Goal: Task Accomplishment & Management: Manage account settings

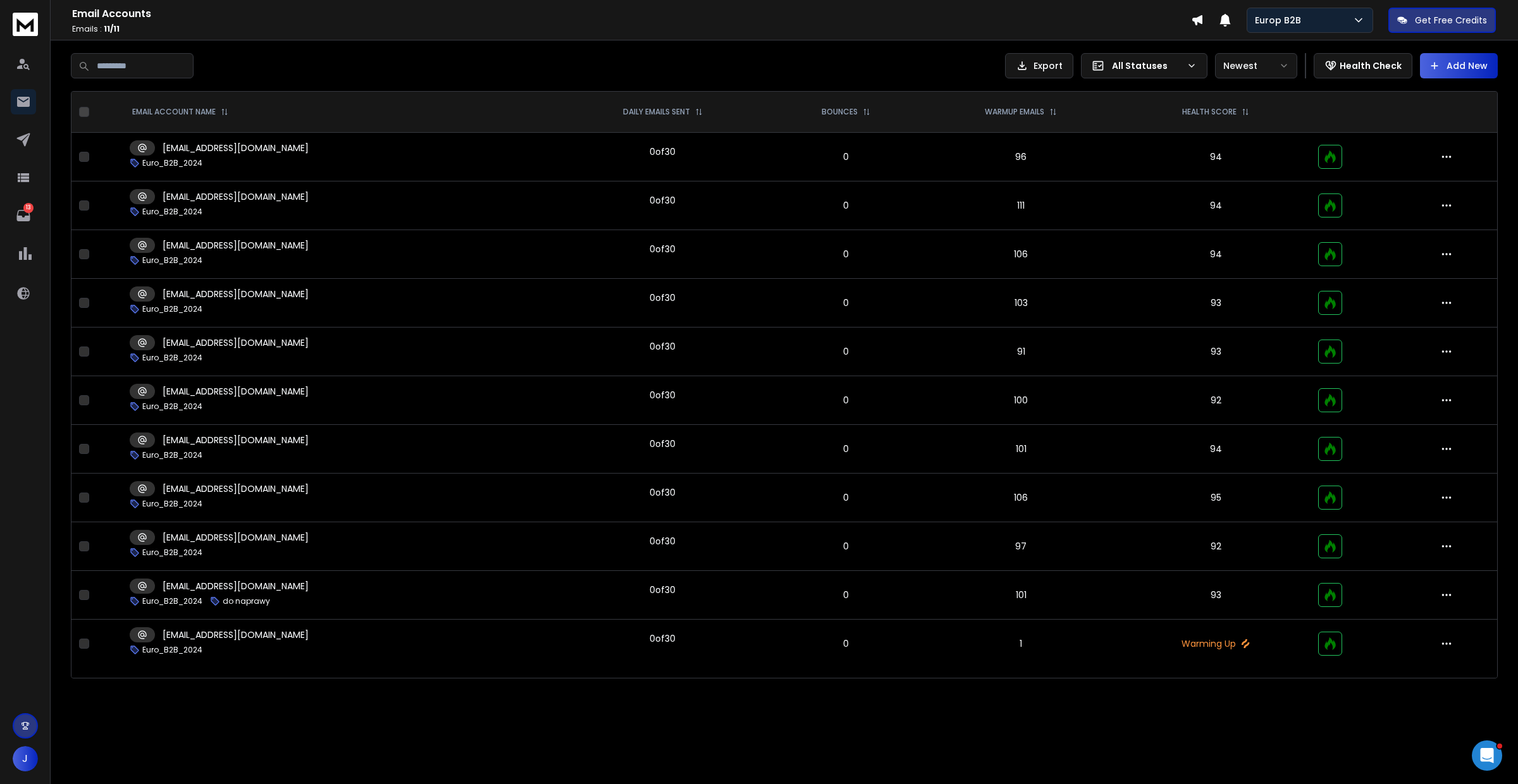
click at [1340, 14] on div "Europ B2B" at bounding box center [1309, 19] width 110 height 13
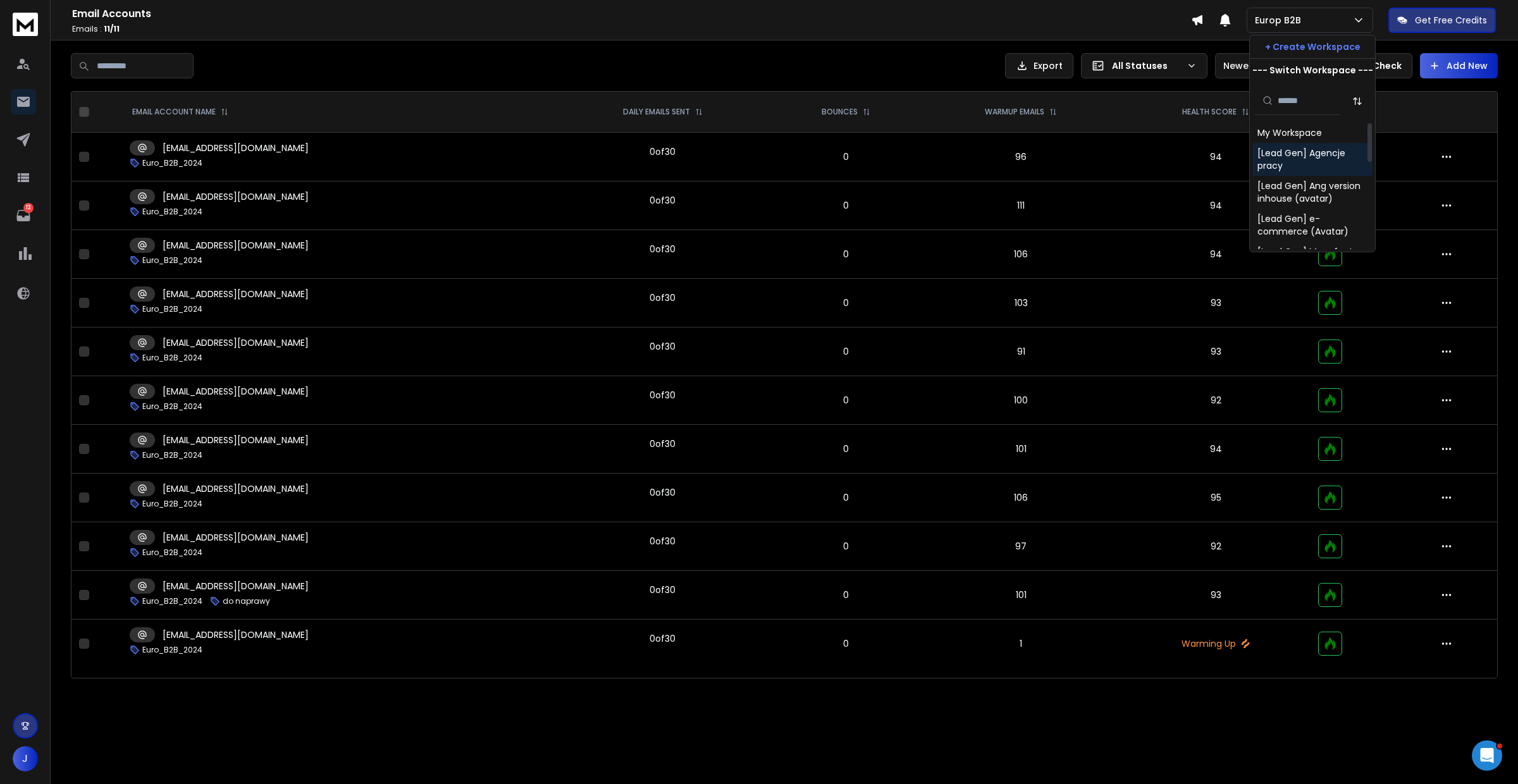
click at [1333, 165] on div "[Lead Gen] Agencje pracy" at bounding box center [1311, 160] width 110 height 25
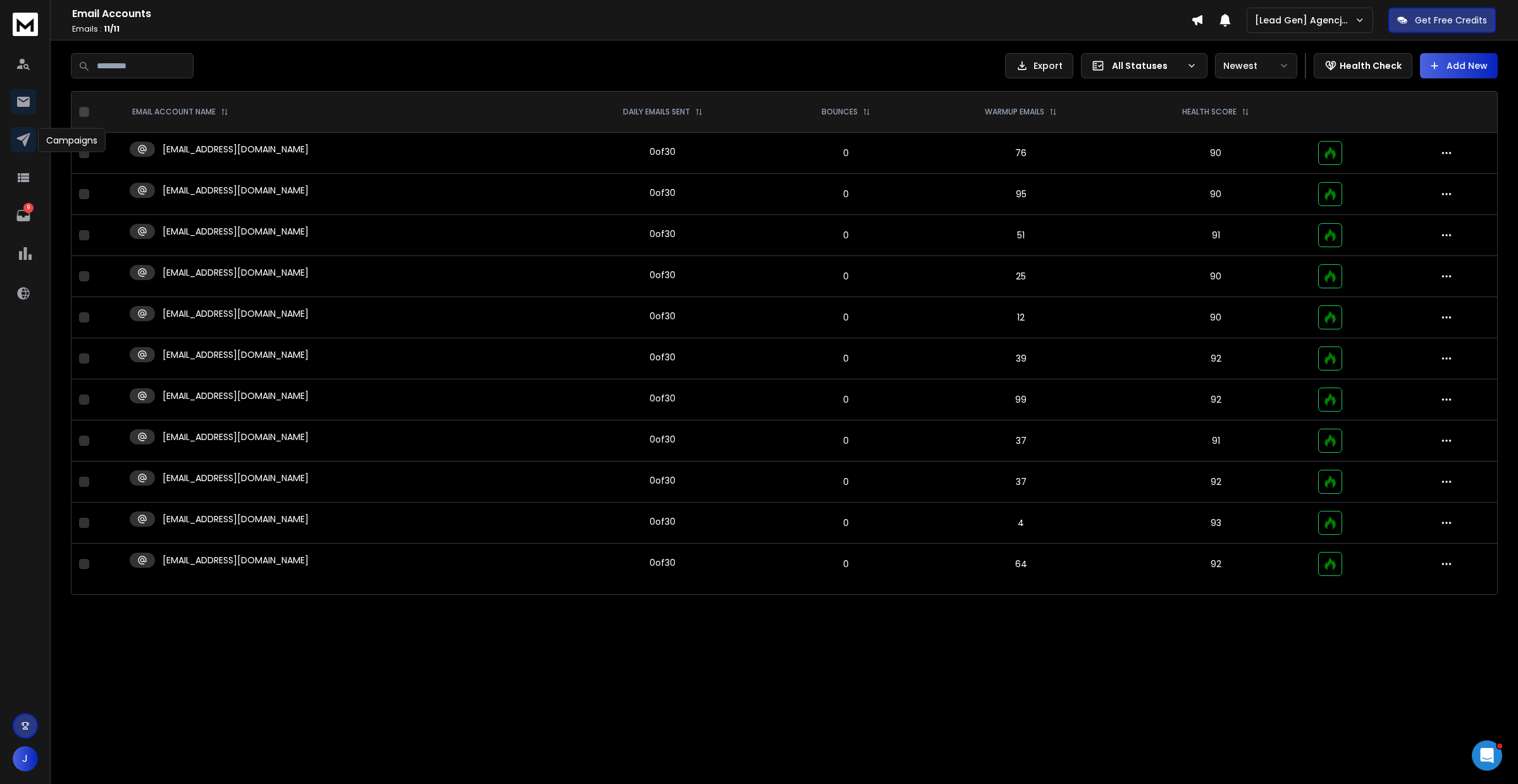
click at [19, 140] on icon at bounding box center [23, 140] width 16 height 16
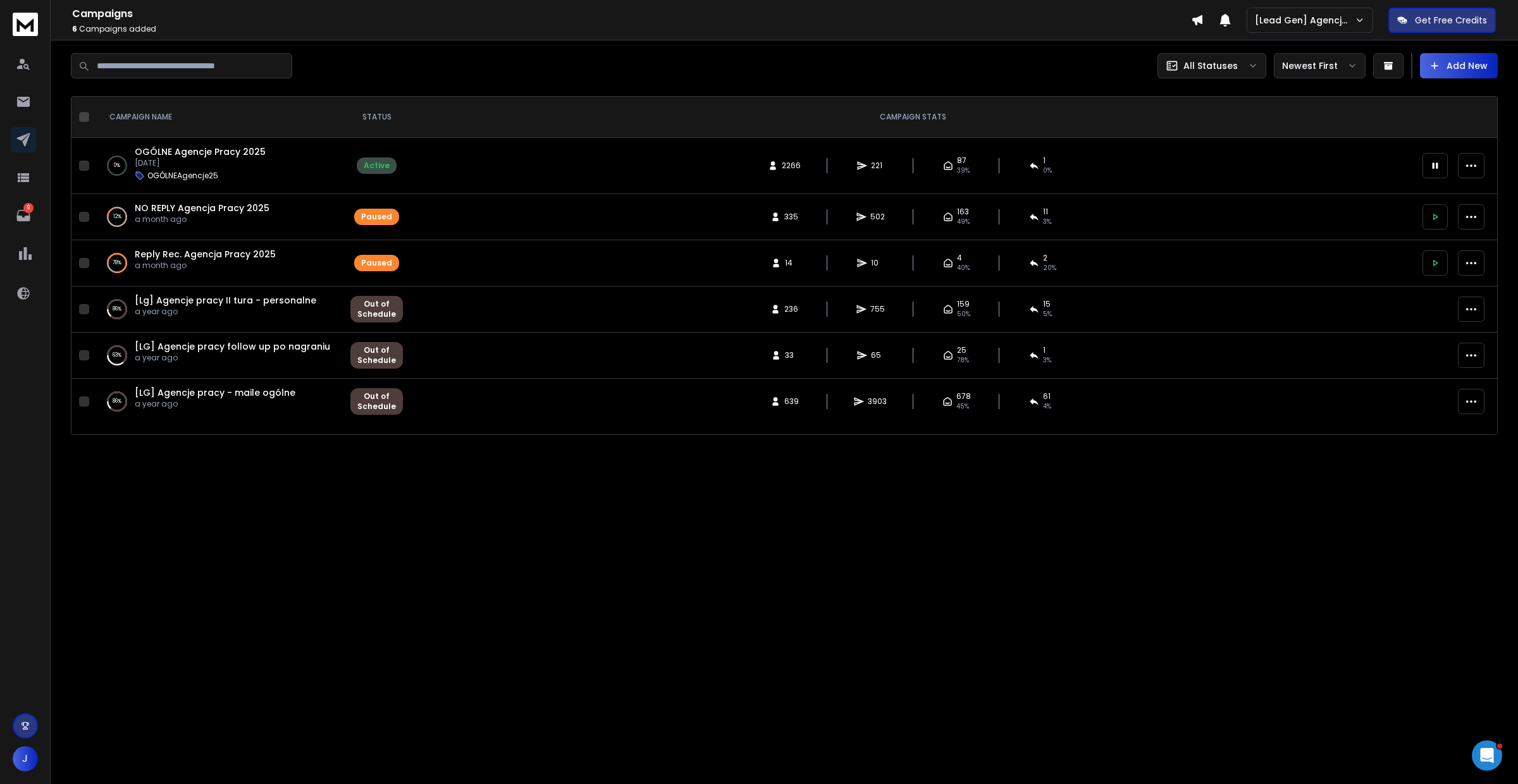
click at [243, 257] on span "Reply Rec. Agencja Pracy 2025" at bounding box center [205, 253] width 141 height 13
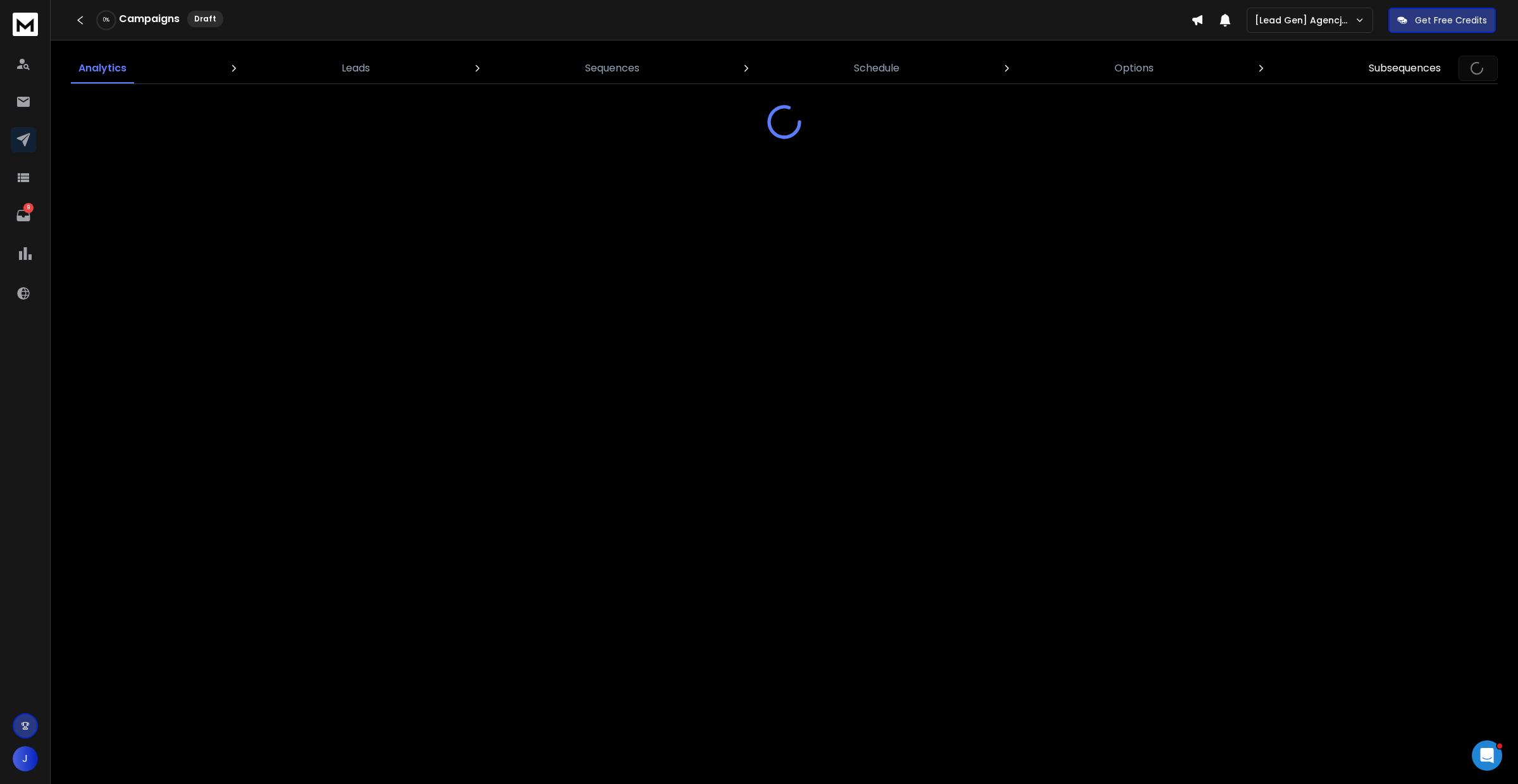
click at [1392, 69] on p "Subsequences" at bounding box center [1405, 68] width 72 height 16
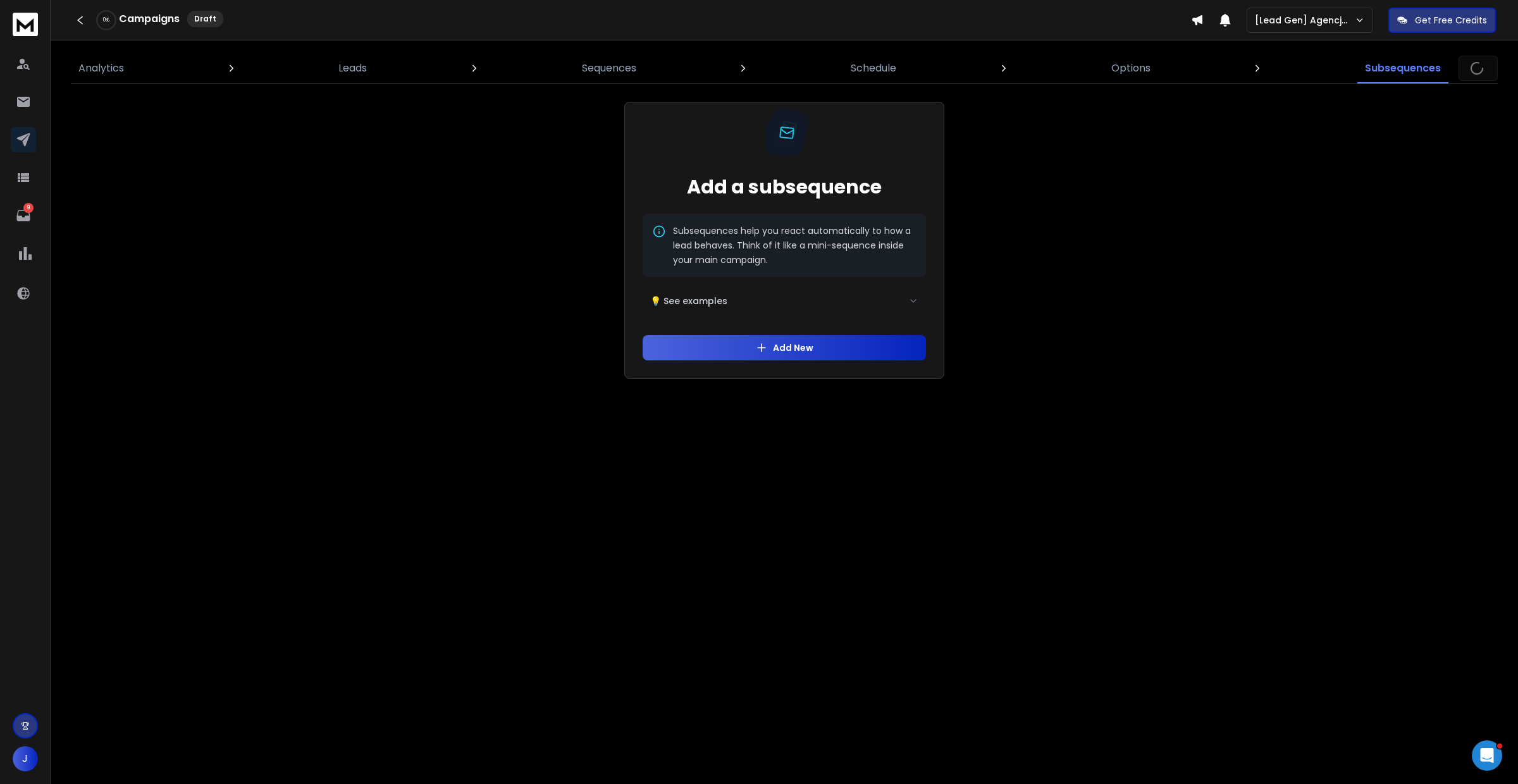
click at [1307, 226] on div "Add a subsequence Subsequences help you react automatically to how a lead behav…" at bounding box center [784, 240] width 1417 height 277
click at [830, 342] on button "Add New" at bounding box center [783, 348] width 284 height 25
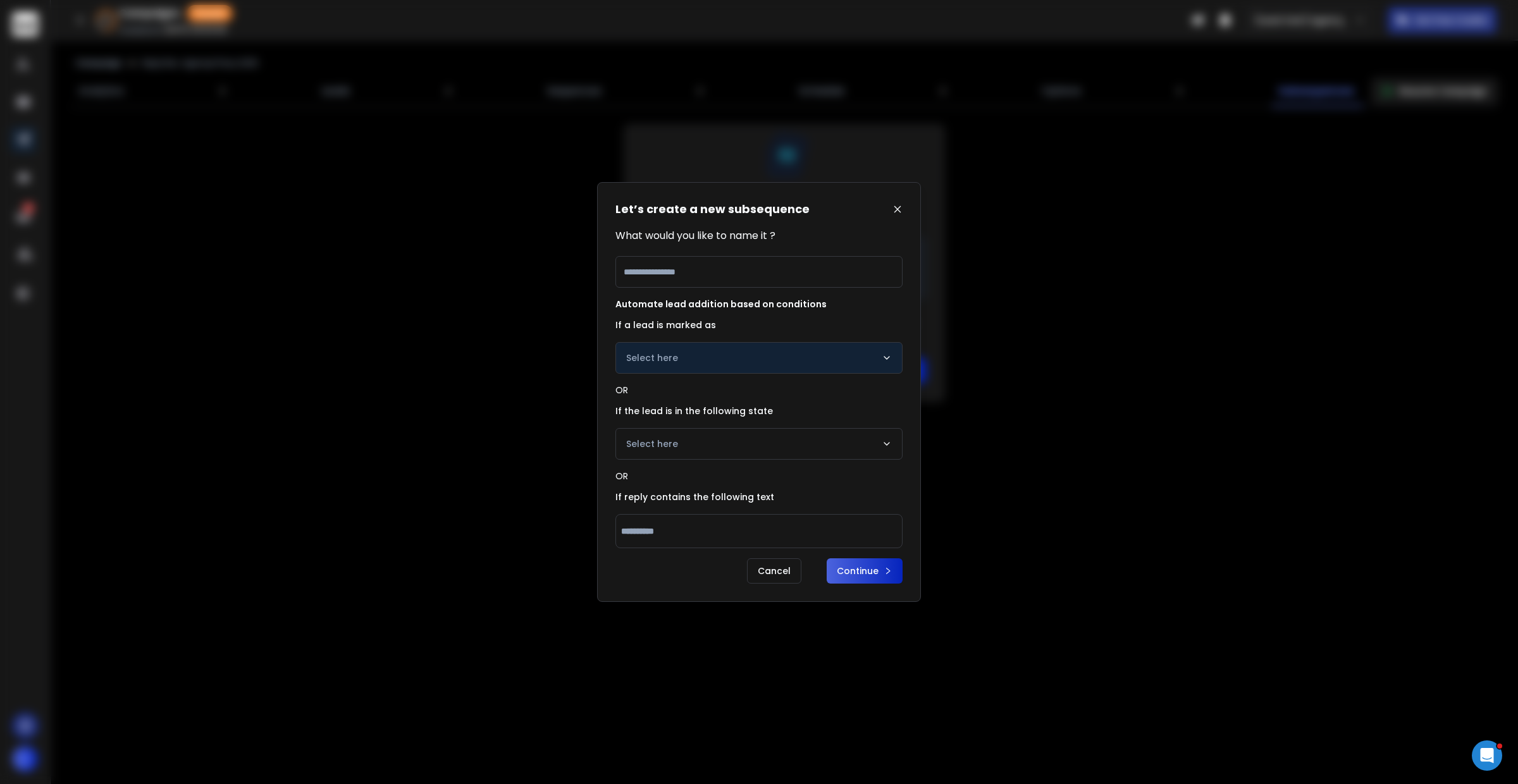
click at [743, 349] on button "Select here" at bounding box center [759, 357] width 287 height 31
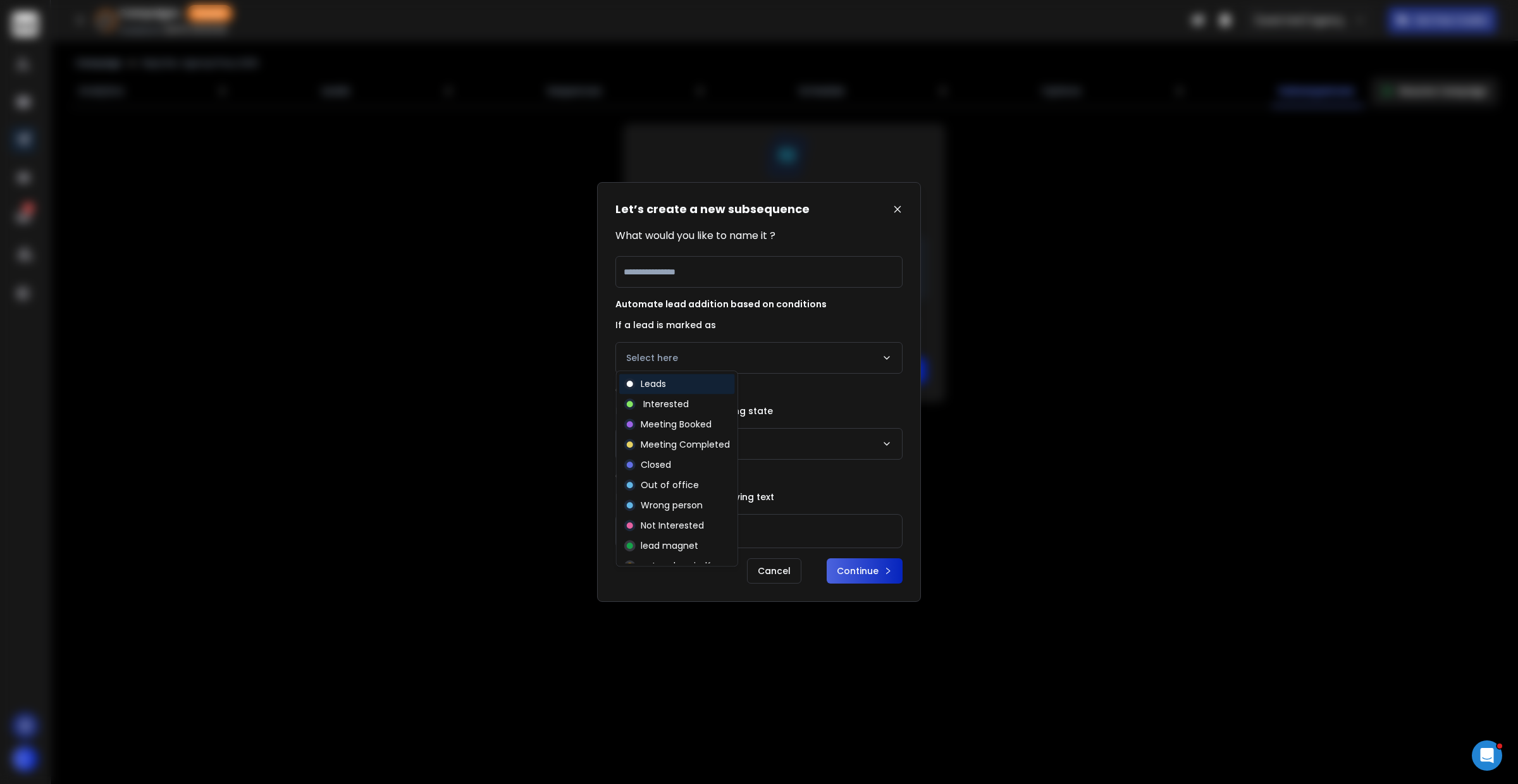
click at [1301, 327] on div "Let’s create a new subsequence What would you like to name it ? Automate lead a…" at bounding box center [759, 392] width 1518 height 445
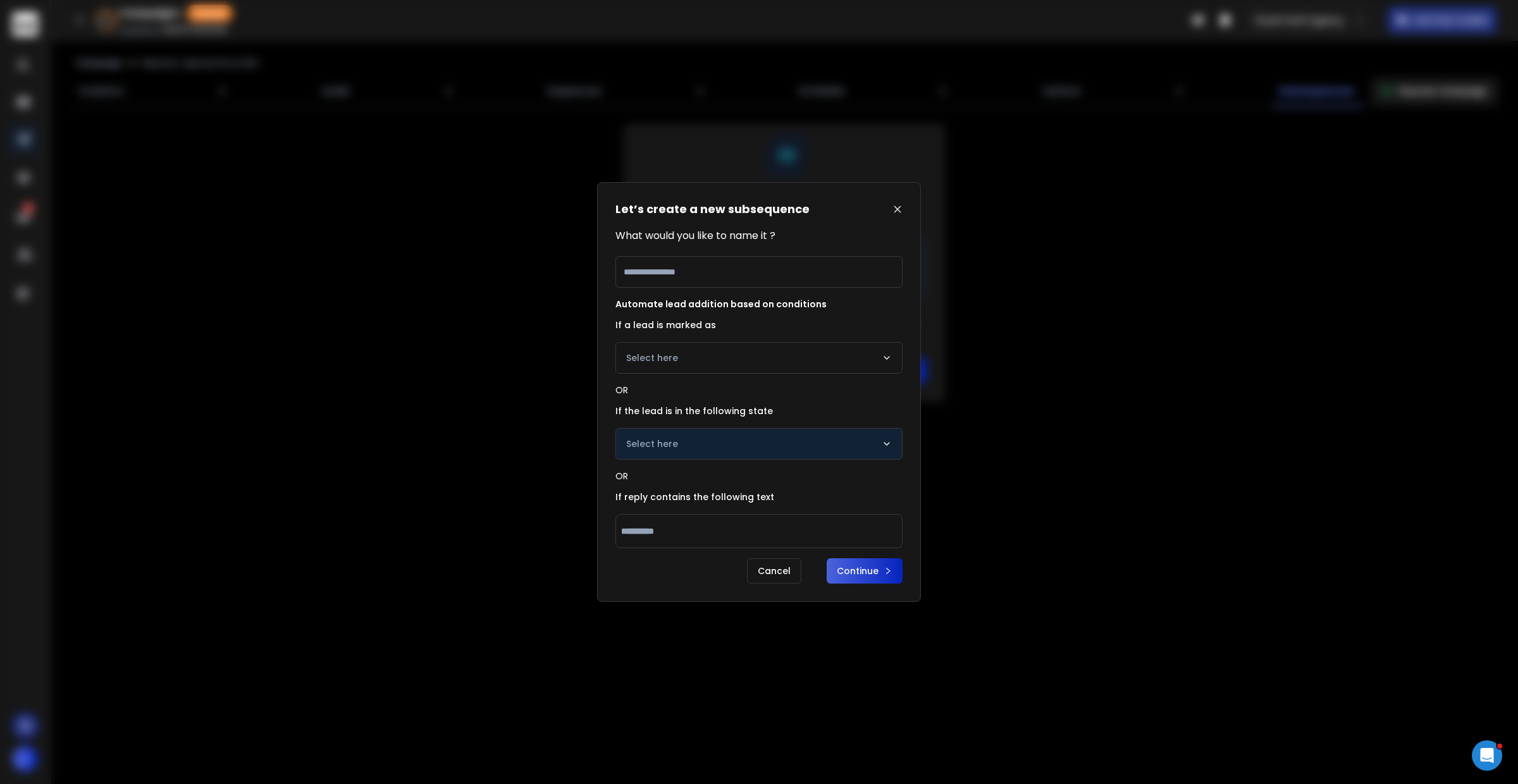
click at [765, 433] on button "Select here" at bounding box center [759, 443] width 287 height 31
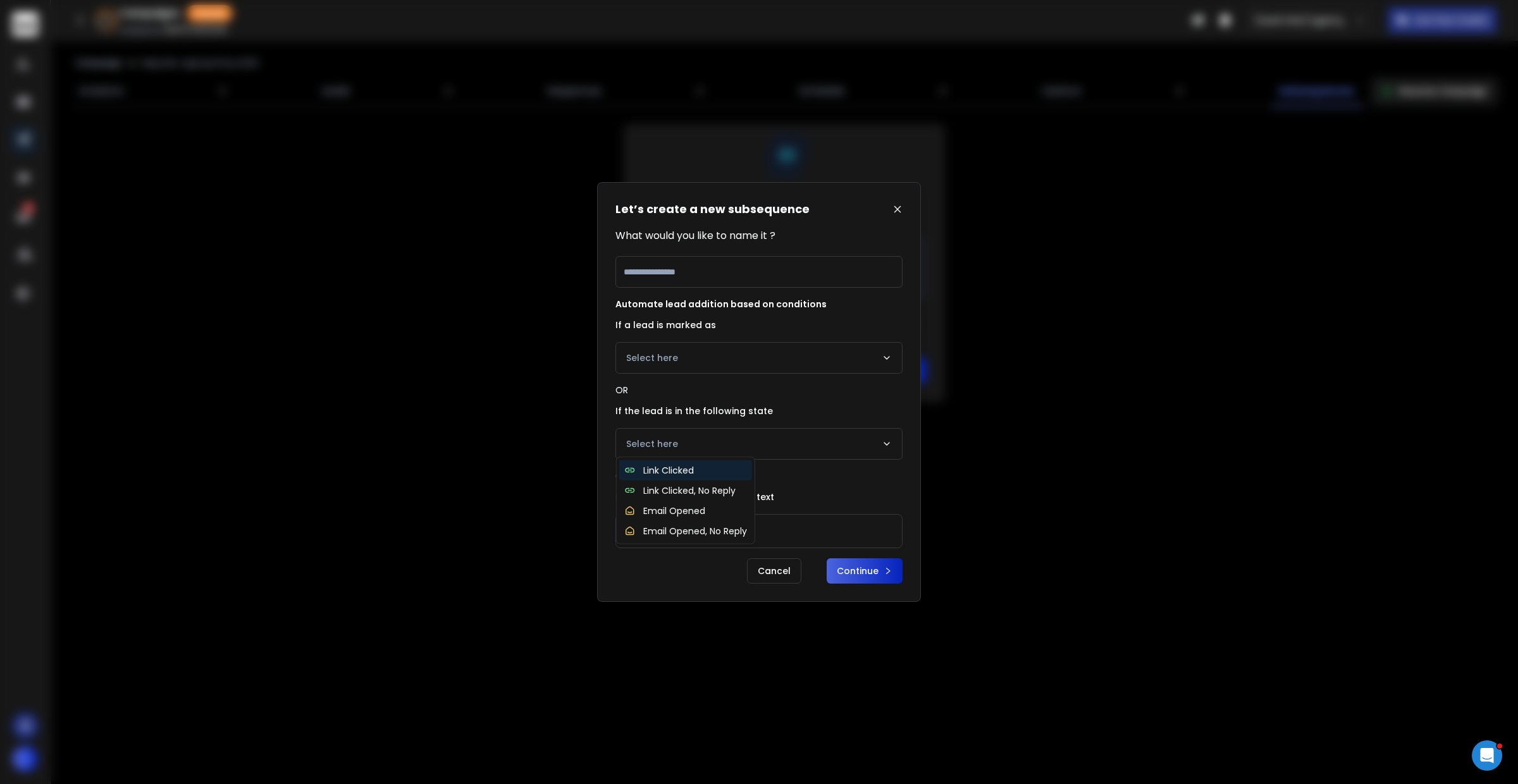
drag, startPoint x: 1322, startPoint y: 496, endPoint x: 1309, endPoint y: 491, distance: 13.9
click at [1322, 495] on div "Let’s create a new subsequence What would you like to name it ? Automate lead a…" at bounding box center [759, 392] width 1518 height 445
click at [841, 521] on input at bounding box center [758, 531] width 276 height 22
click at [1147, 440] on div "Let’s create a new subsequence What would you like to name it ? Automate lead a…" at bounding box center [759, 392] width 1518 height 445
click at [896, 205] on icon at bounding box center [897, 209] width 10 height 10
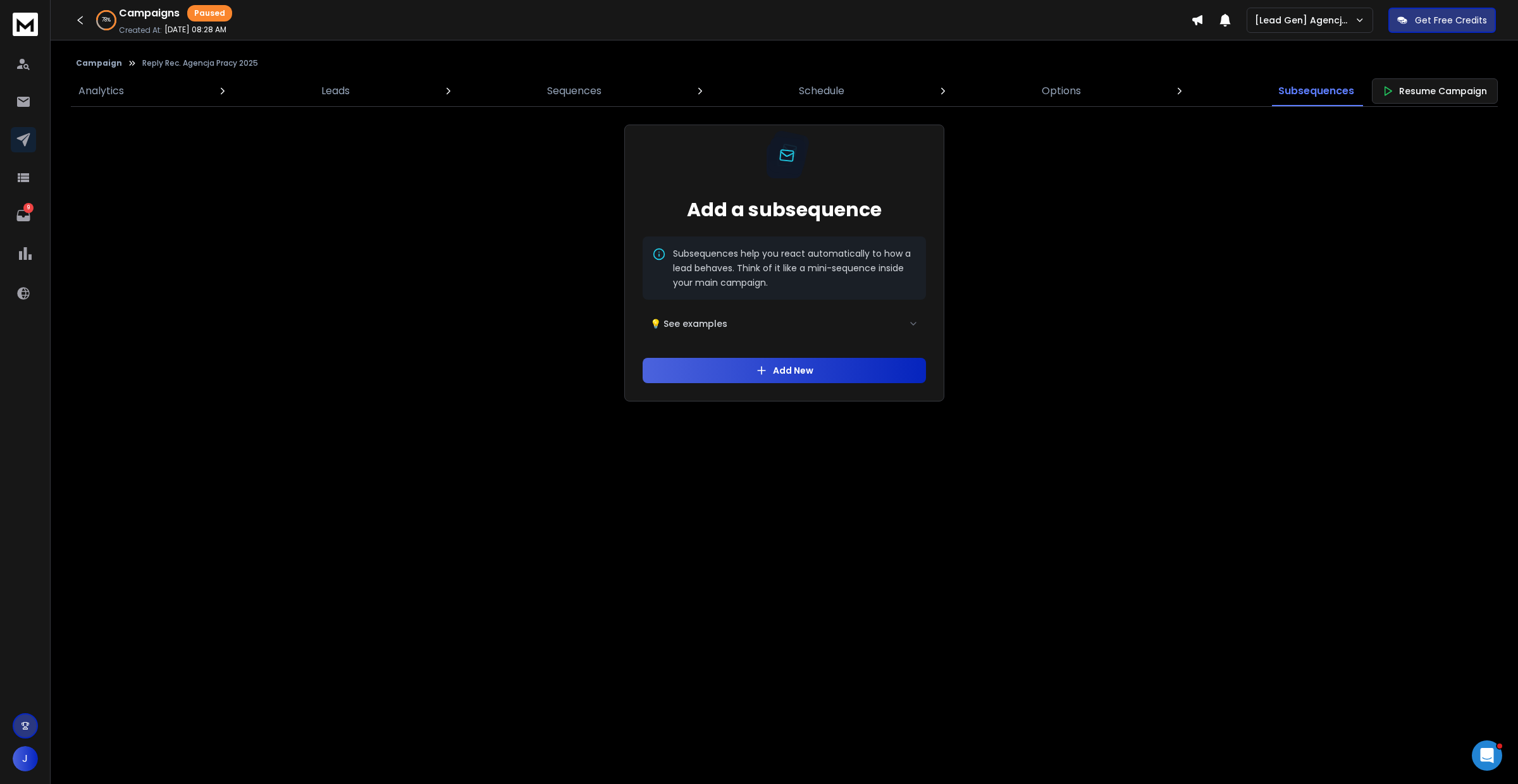
drag, startPoint x: 1151, startPoint y: 230, endPoint x: 1147, endPoint y: 213, distance: 17.5
click at [1152, 234] on div "Add a subsequence Subsequences help you react automatically to how a lead behav…" at bounding box center [784, 263] width 1417 height 277
click at [1069, 98] on p "Options" at bounding box center [1061, 92] width 39 height 16
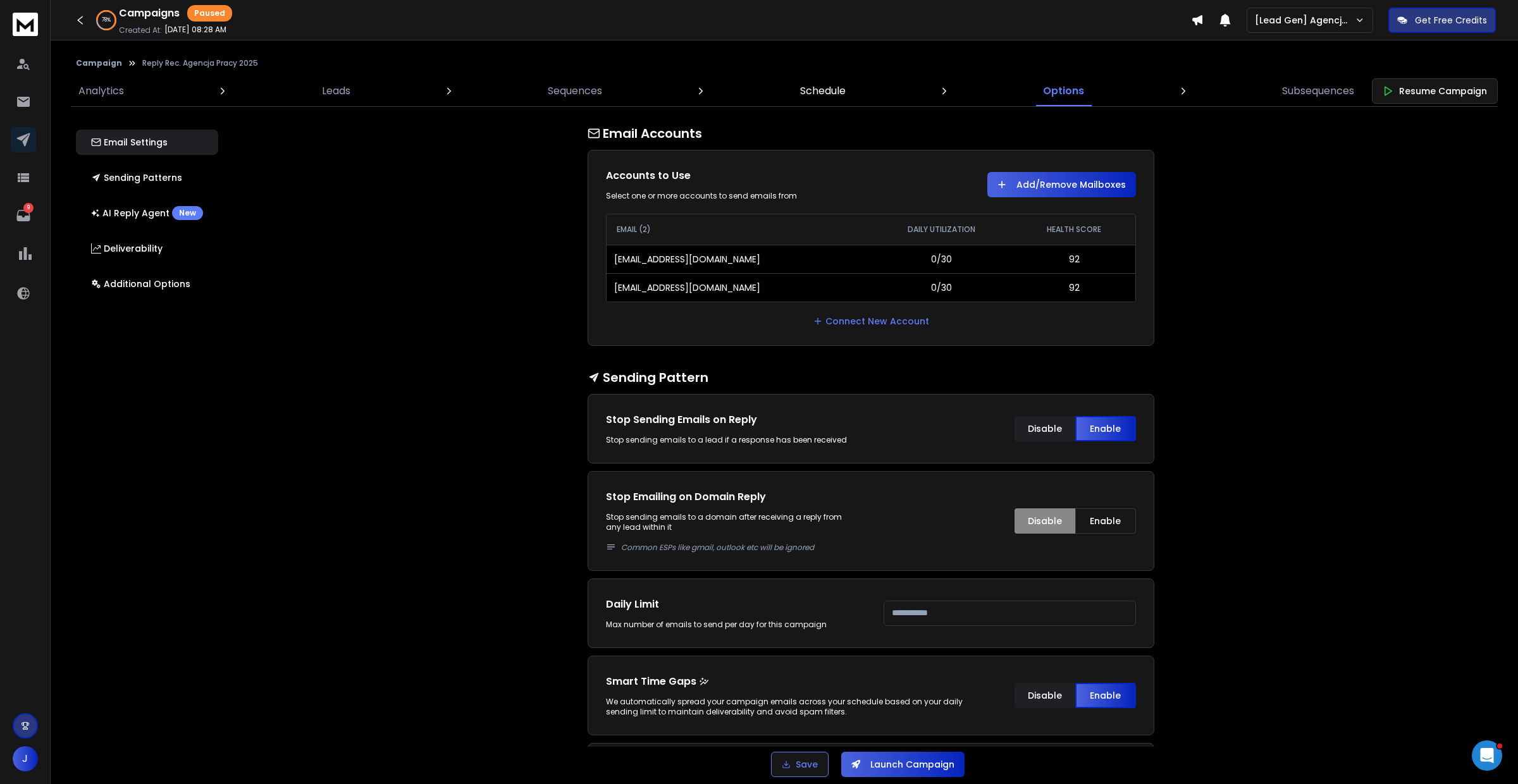
click at [834, 93] on p "Schedule" at bounding box center [822, 92] width 46 height 16
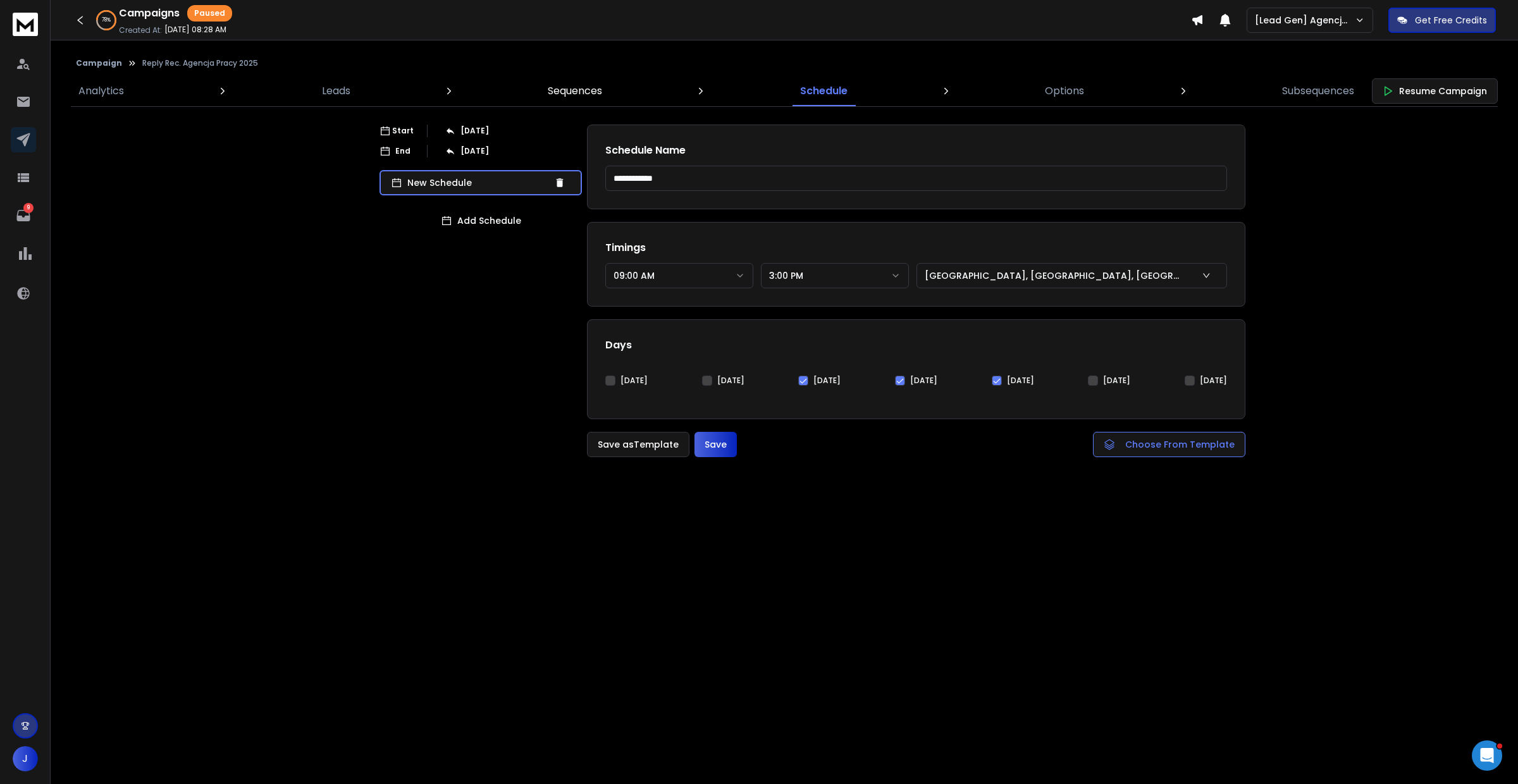
click at [563, 90] on p "Sequences" at bounding box center [575, 92] width 55 height 16
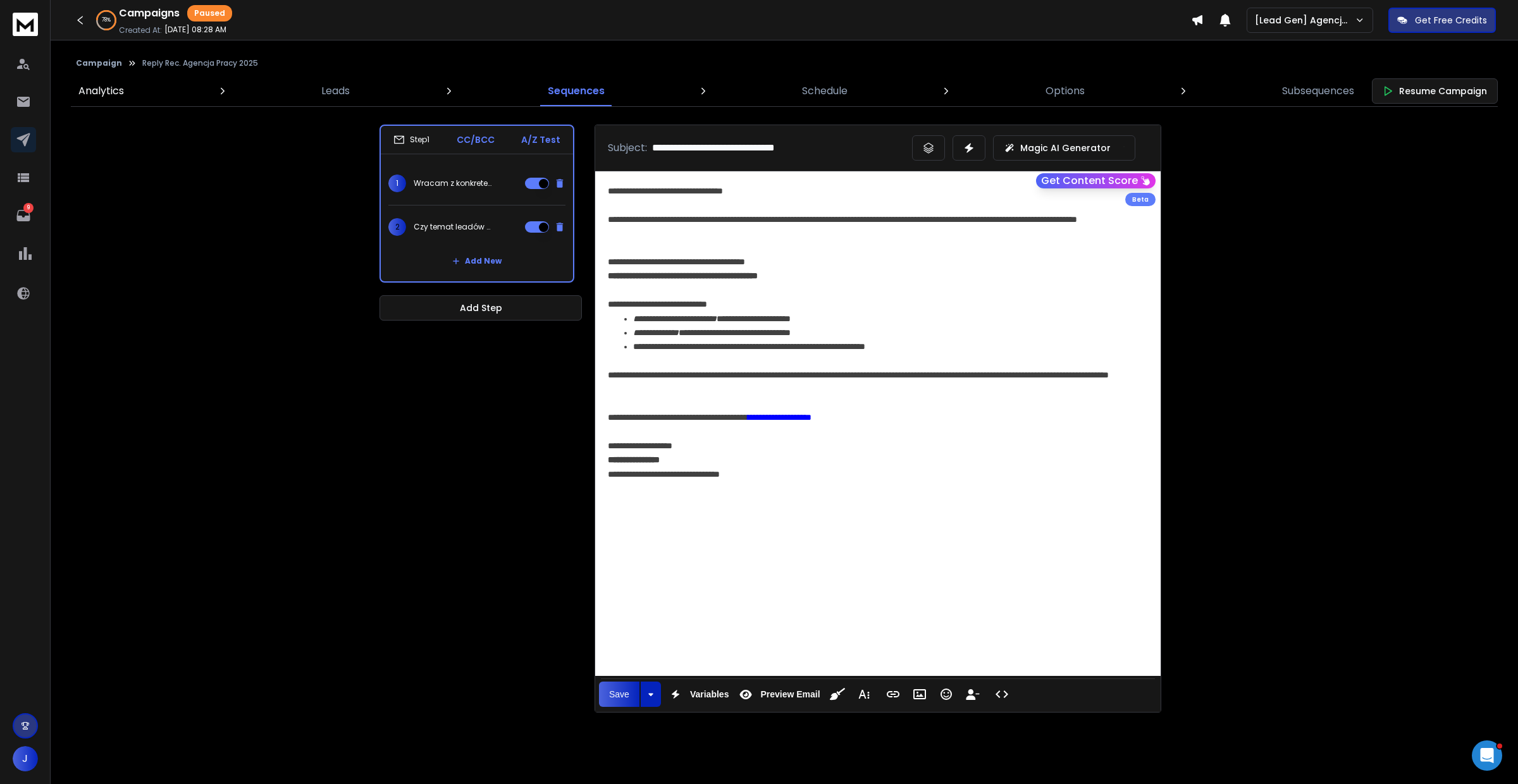
click at [125, 91] on link "Analytics" at bounding box center [101, 91] width 60 height 30
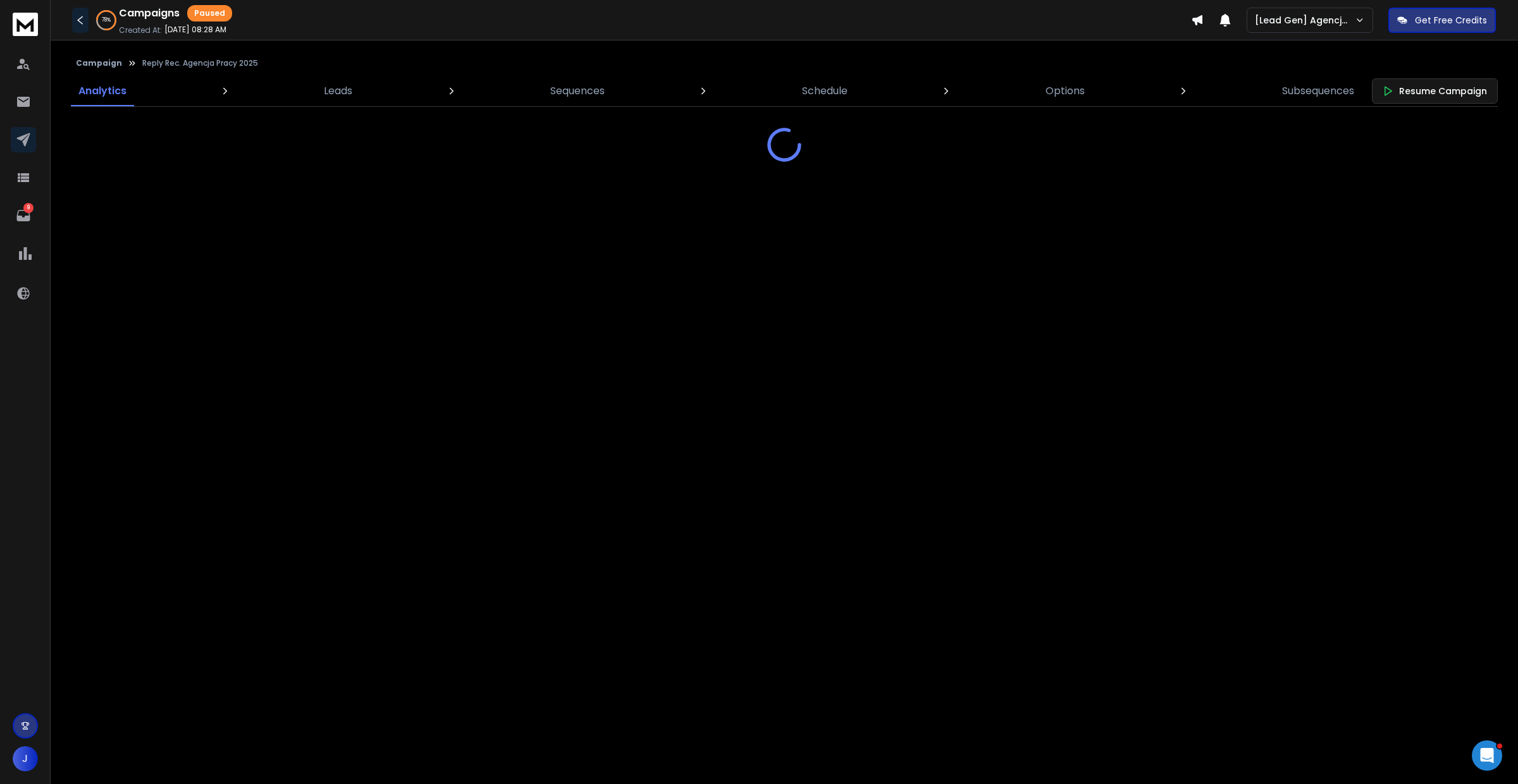
click at [75, 23] on icon at bounding box center [81, 20] width 12 height 12
